Goal: Information Seeking & Learning: Check status

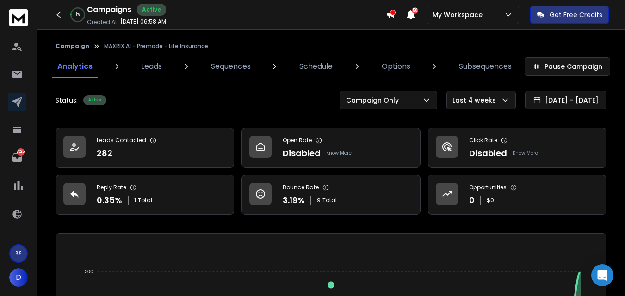
click at [73, 43] on button "Campaign" at bounding box center [72, 46] width 34 height 7
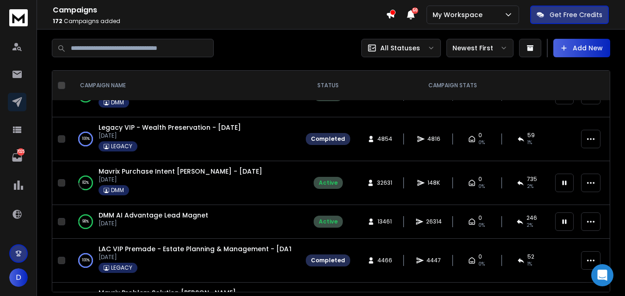
scroll to position [3594, 0]
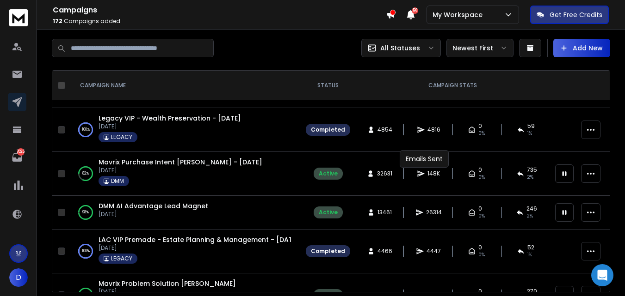
click at [417, 171] on icon at bounding box center [421, 174] width 8 height 8
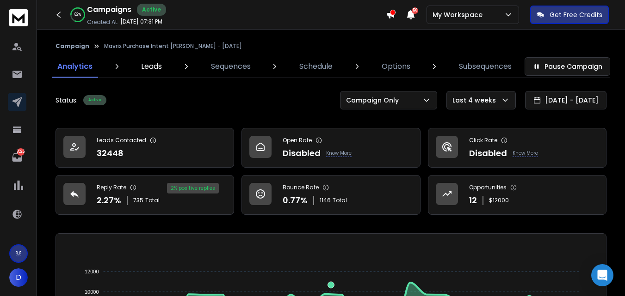
click at [149, 69] on p "Leads" at bounding box center [151, 66] width 21 height 11
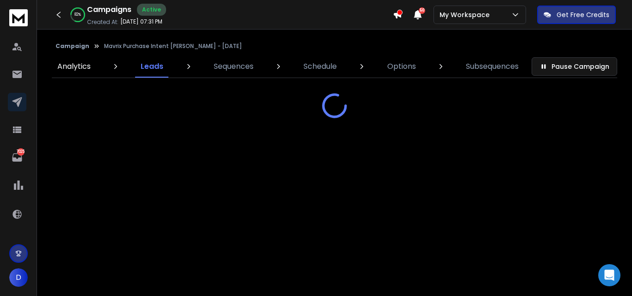
click at [80, 68] on p "Analytics" at bounding box center [73, 66] width 33 height 11
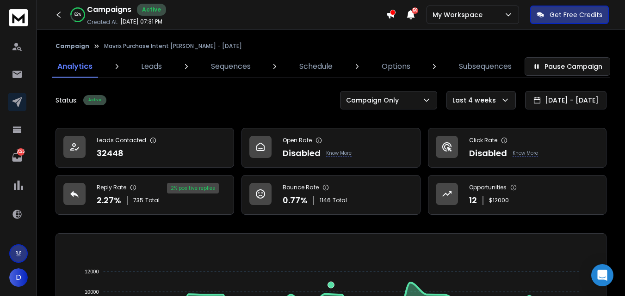
click at [74, 47] on button "Campaign" at bounding box center [72, 46] width 34 height 7
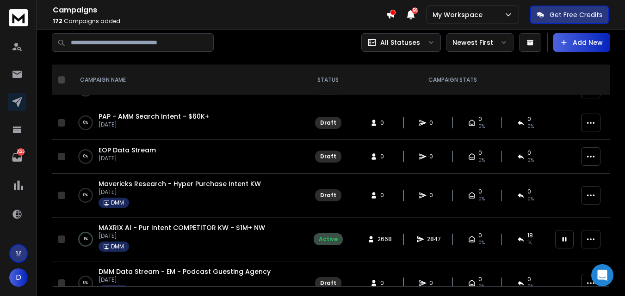
scroll to position [647, 0]
